Goal: Check status: Check status

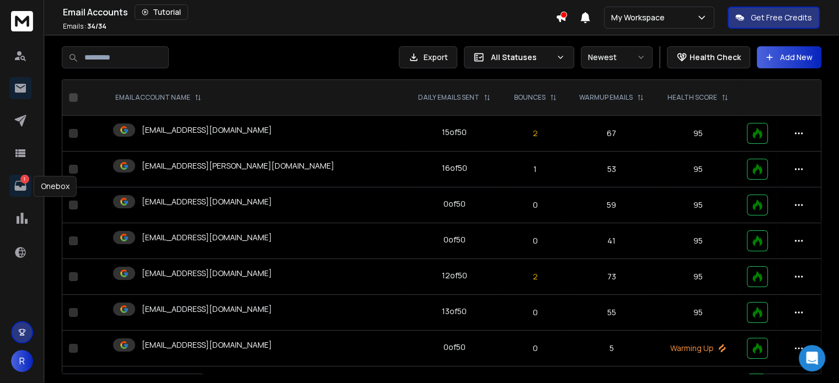
click at [22, 189] on icon at bounding box center [20, 186] width 12 height 10
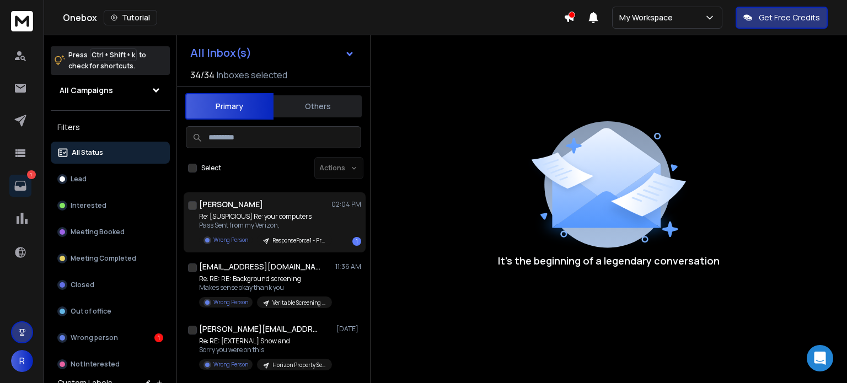
click at [280, 208] on div "[PERSON_NAME] 02:04 PM" at bounding box center [280, 204] width 162 height 11
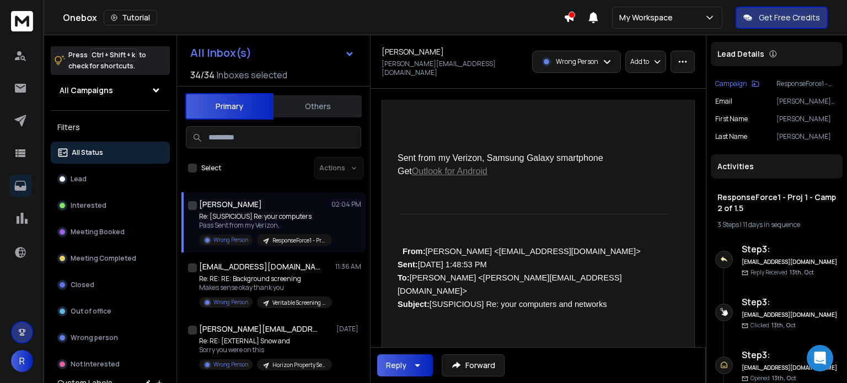
scroll to position [331, 0]
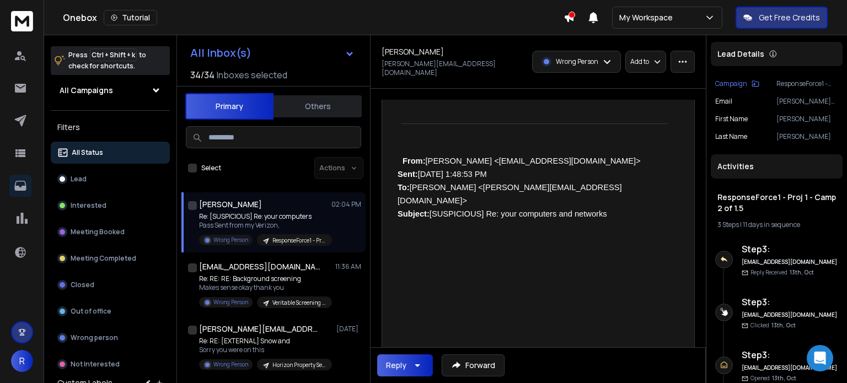
click at [551, 52] on div "Wrong Person" at bounding box center [577, 61] width 88 height 21
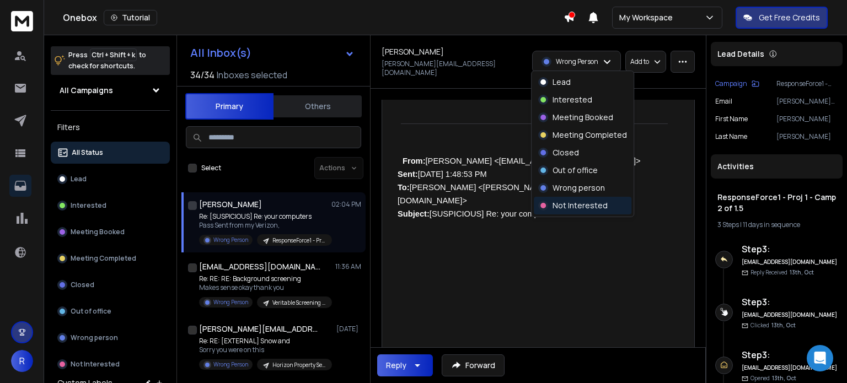
click at [586, 202] on p "Not Interested" at bounding box center [579, 205] width 55 height 11
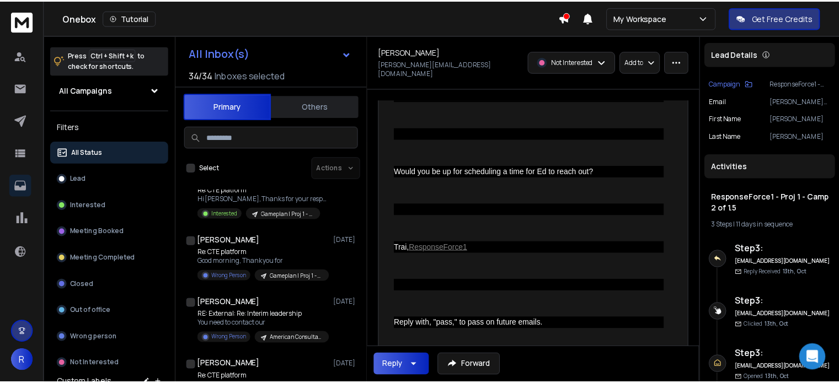
scroll to position [937, 0]
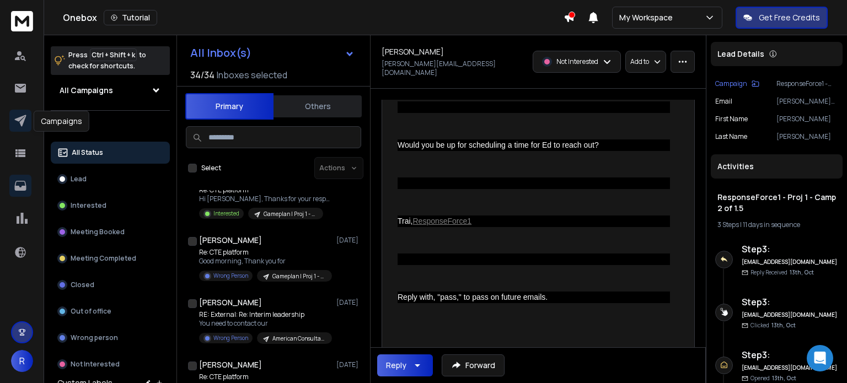
click at [13, 126] on link at bounding box center [20, 121] width 22 height 22
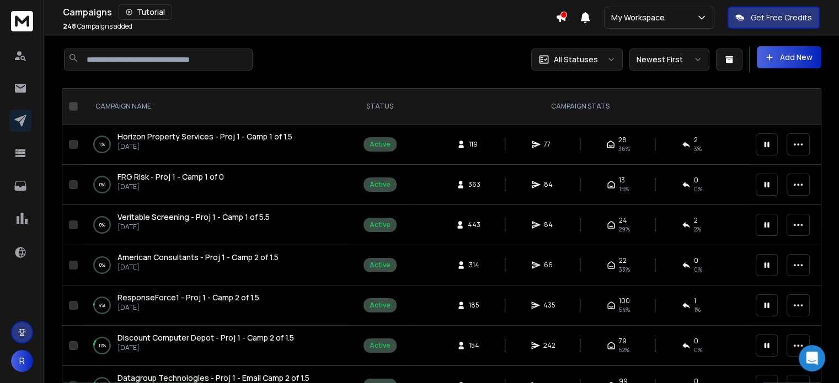
click at [216, 171] on span "FRG Risk - Proj 1 - Camp 1 of 0" at bounding box center [170, 176] width 106 height 10
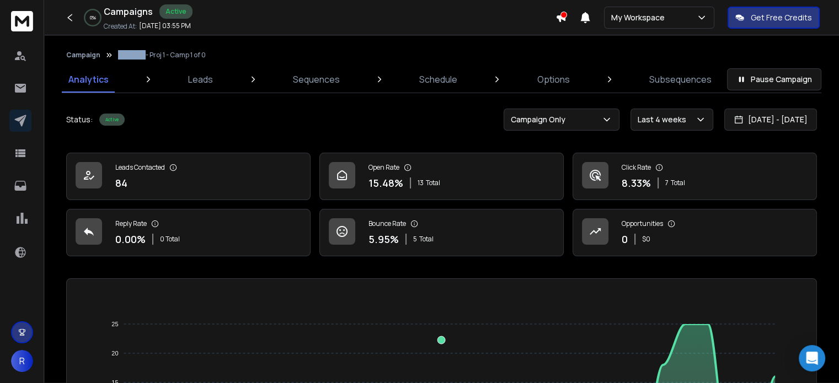
drag, startPoint x: 143, startPoint y: 52, endPoint x: 117, endPoint y: 55, distance: 26.6
click at [118, 55] on p "FRG Risk - Proj 1 - Camp 1 of 0" at bounding box center [162, 55] width 88 height 9
copy p "FRG Risk"
